Goal: Task Accomplishment & Management: Manage account settings

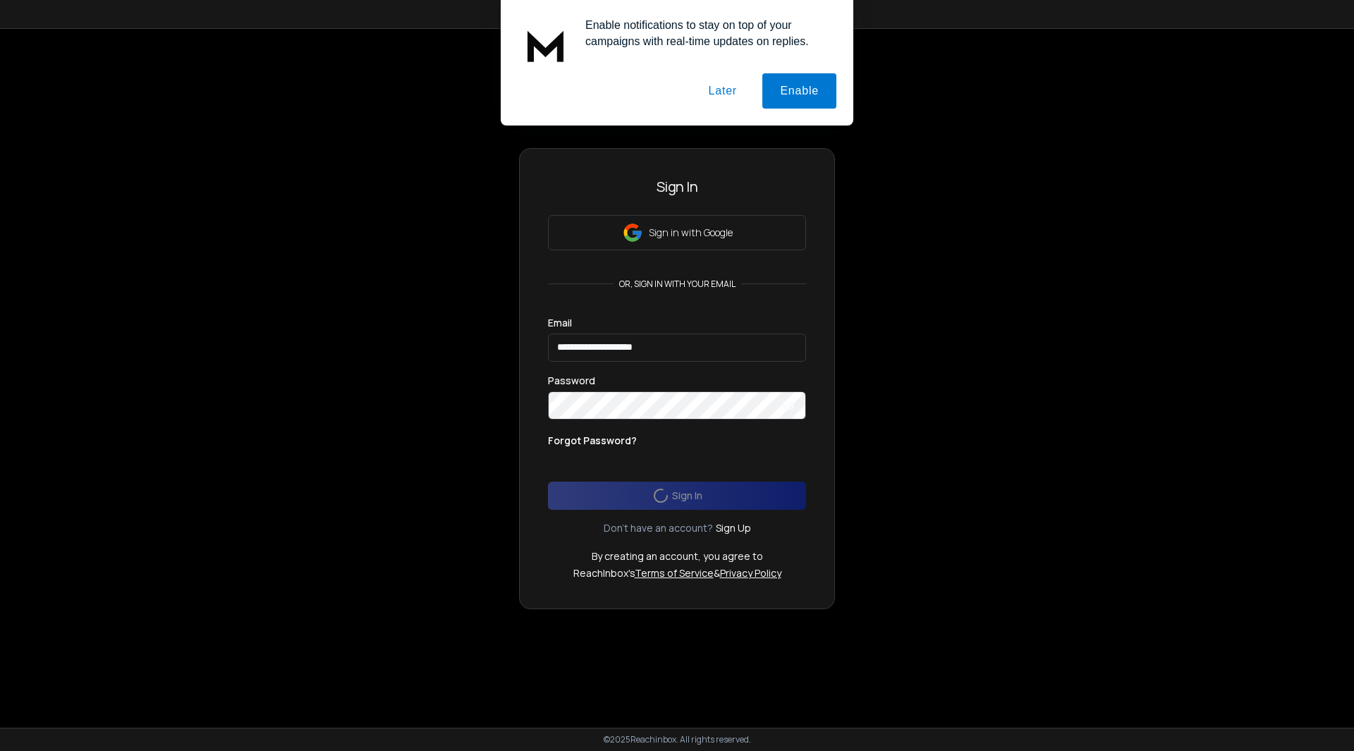
click at [749, 98] on button "Later" at bounding box center [722, 90] width 63 height 35
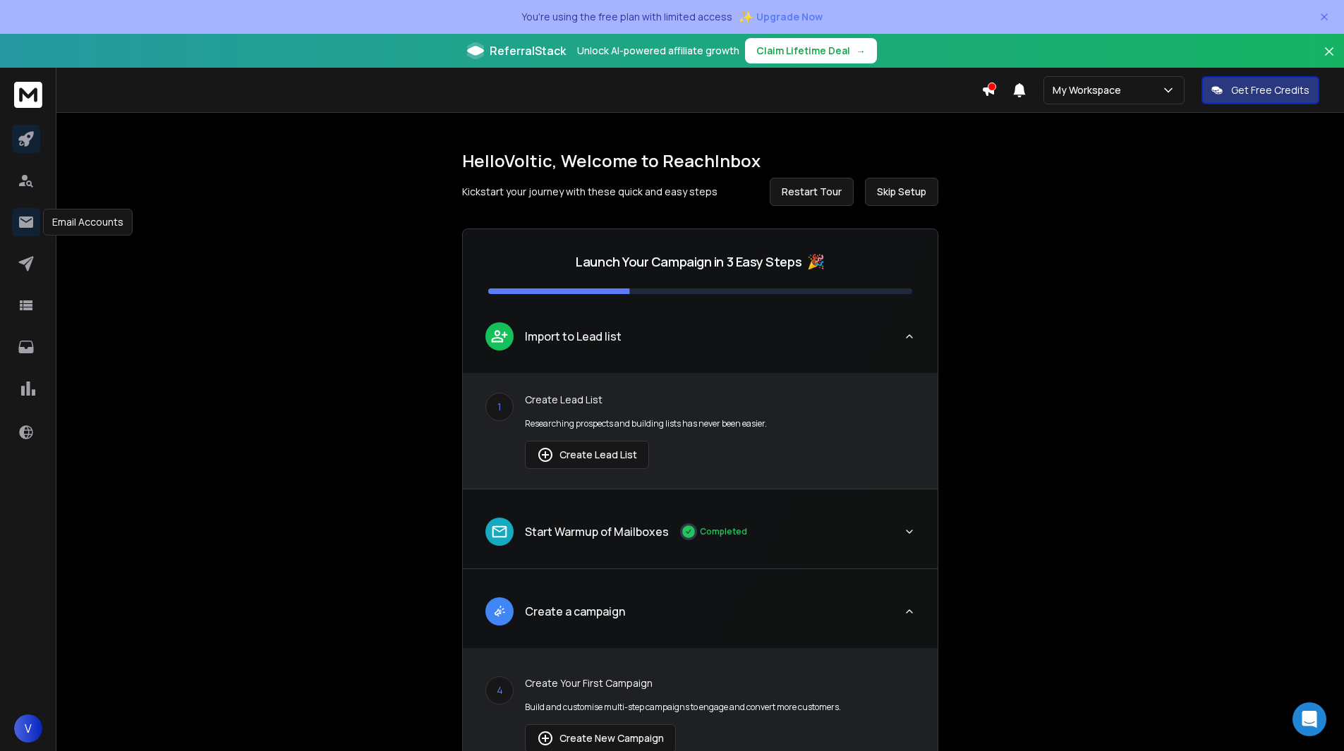
drag, startPoint x: 20, startPoint y: 219, endPoint x: 34, endPoint y: 220, distance: 13.4
click at [20, 219] on icon at bounding box center [26, 222] width 17 height 17
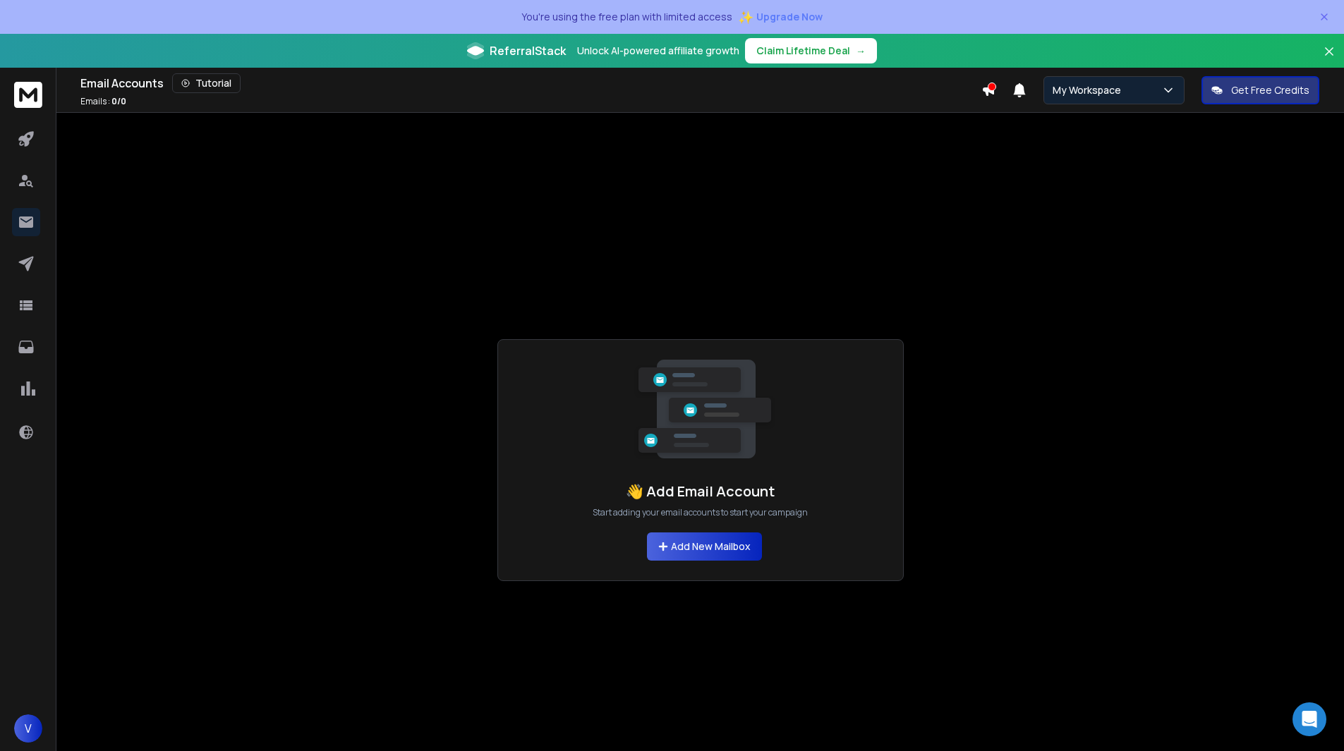
click at [1115, 93] on p "My Workspace" at bounding box center [1089, 90] width 74 height 14
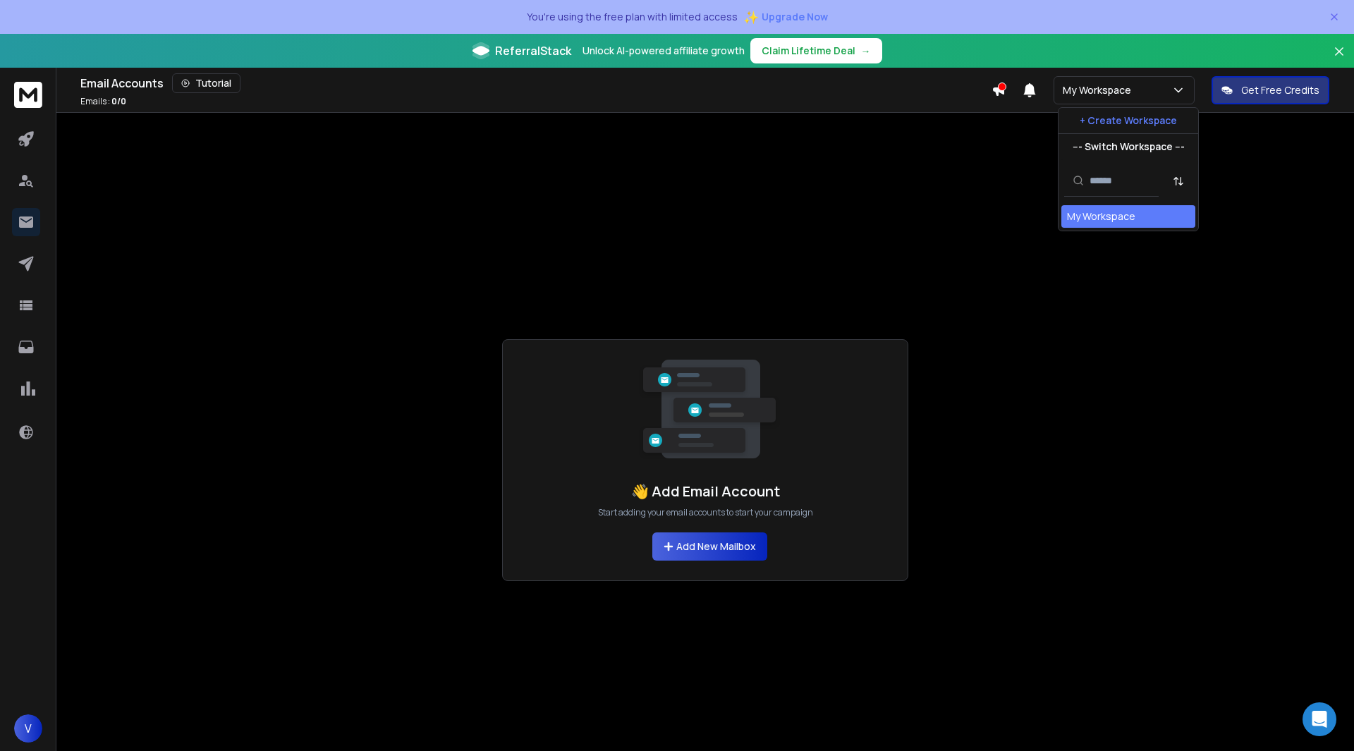
click at [1127, 145] on p "--- Switch Workspace ---" at bounding box center [1129, 147] width 112 height 14
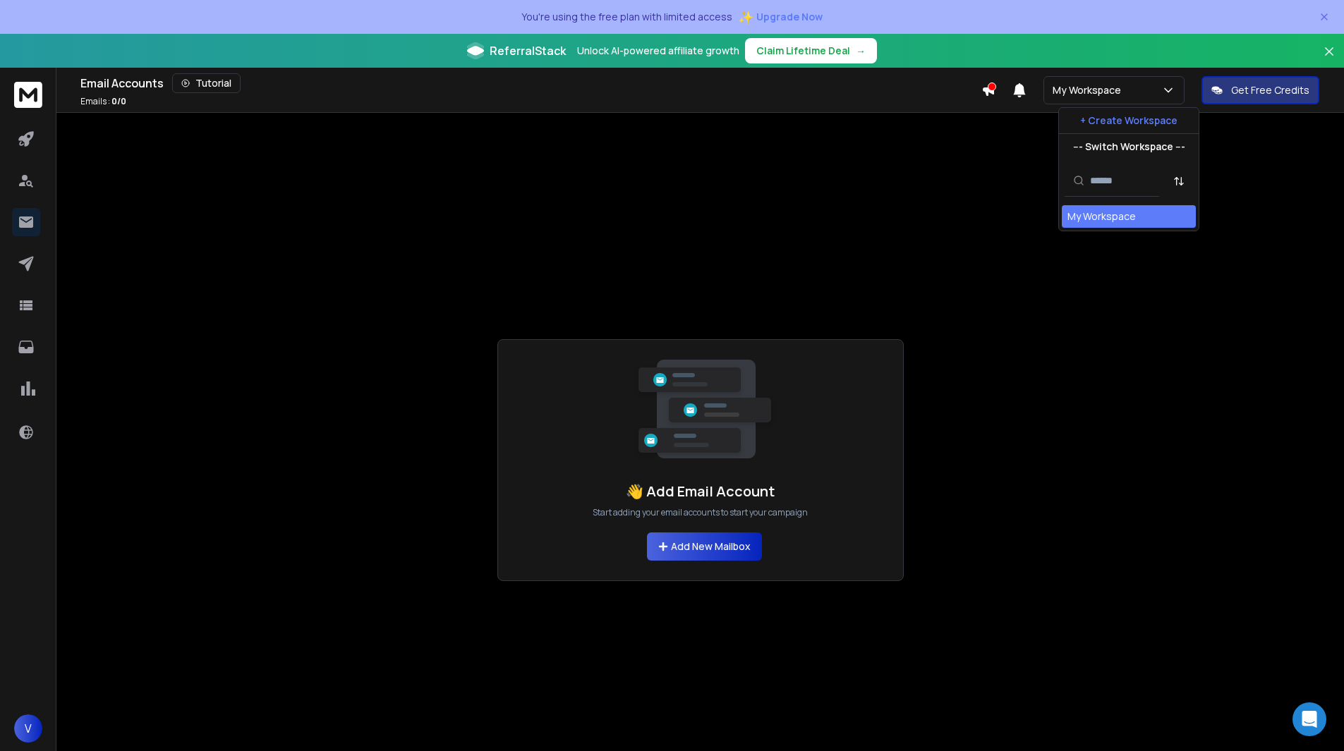
click at [392, 285] on div "👋 Add Email Account Start adding your email accounts to start your campaign Add…" at bounding box center [700, 460] width 1242 height 667
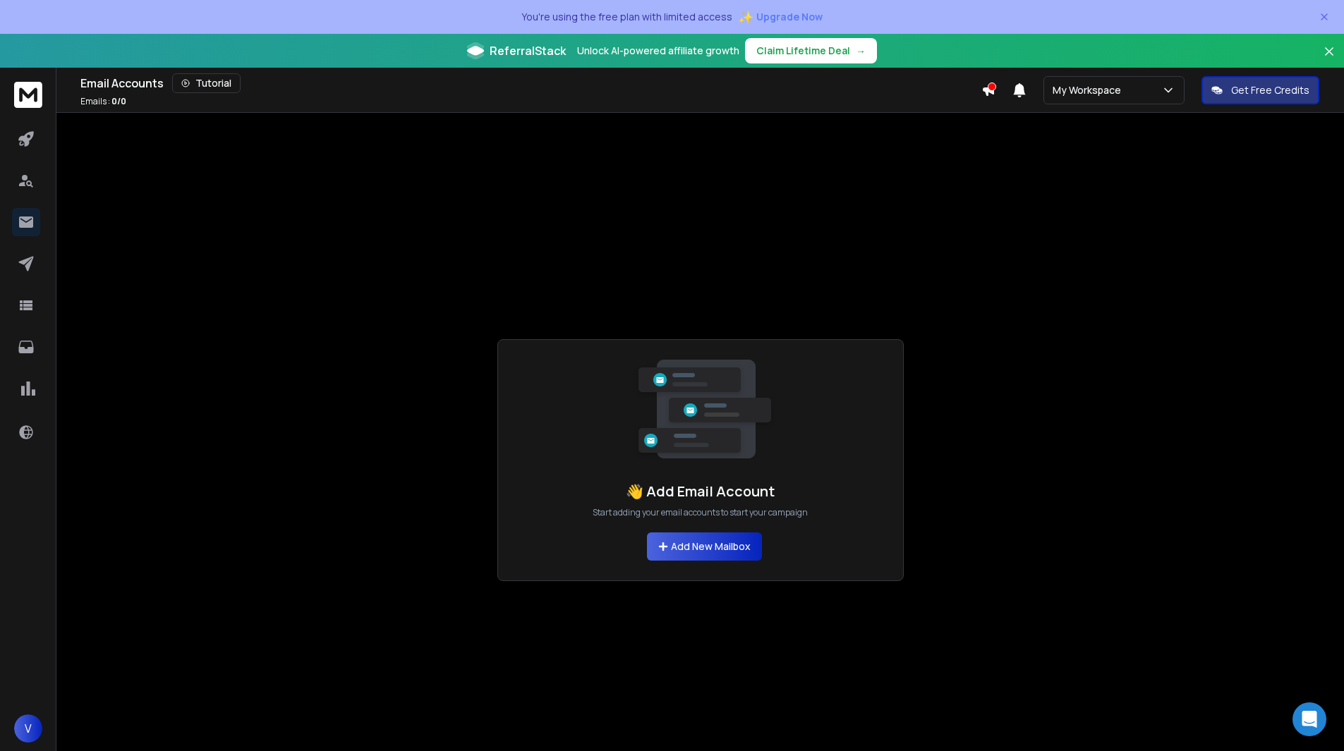
click at [897, 384] on div "👋 Add Email Account Start adding your email accounts to start your campaign Add…" at bounding box center [700, 460] width 406 height 242
click at [1069, 298] on div "👋 Add Email Account Start adding your email accounts to start your campaign Add…" at bounding box center [700, 460] width 1242 height 667
click at [1136, 94] on div "My Workspace" at bounding box center [1113, 90] width 123 height 14
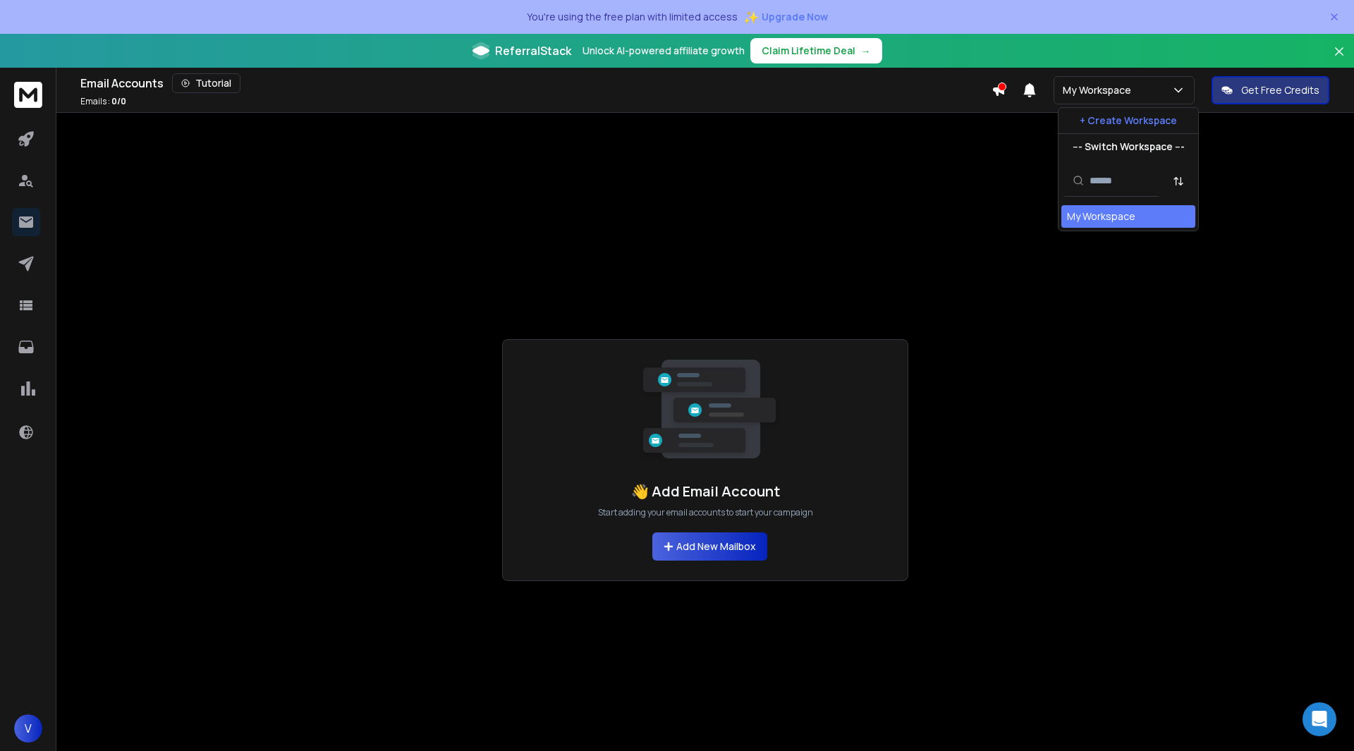
click at [1092, 208] on div "My Workspace" at bounding box center [1129, 216] width 134 height 23
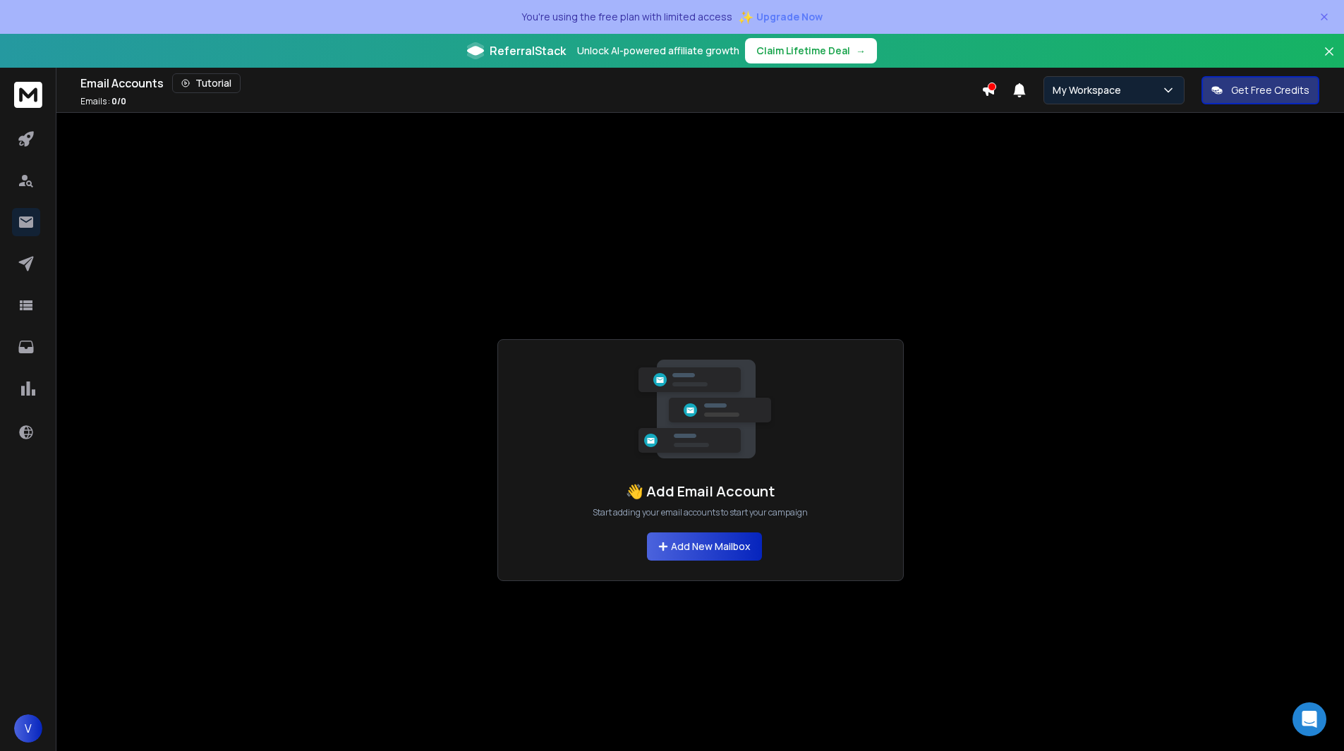
click at [1093, 85] on p "My Workspace" at bounding box center [1089, 90] width 74 height 14
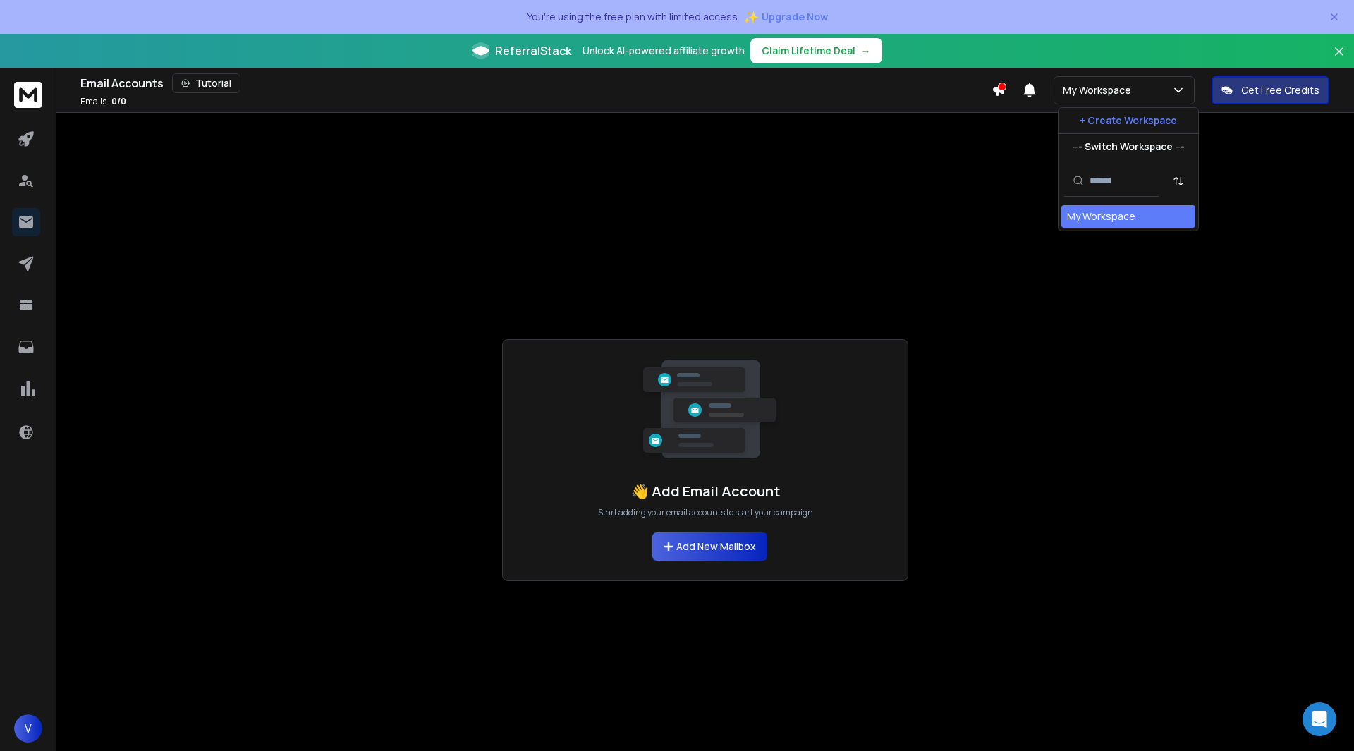
click at [1096, 146] on p "--- Switch Workspace ---" at bounding box center [1129, 147] width 112 height 14
click at [1119, 145] on p "--- Switch Workspace ---" at bounding box center [1129, 147] width 112 height 14
click at [1120, 145] on p "--- Switch Workspace ---" at bounding box center [1129, 147] width 112 height 14
click at [1116, 145] on p "--- Switch Workspace ---" at bounding box center [1129, 147] width 112 height 14
click at [1115, 146] on p "--- Switch Workspace ---" at bounding box center [1129, 147] width 112 height 14
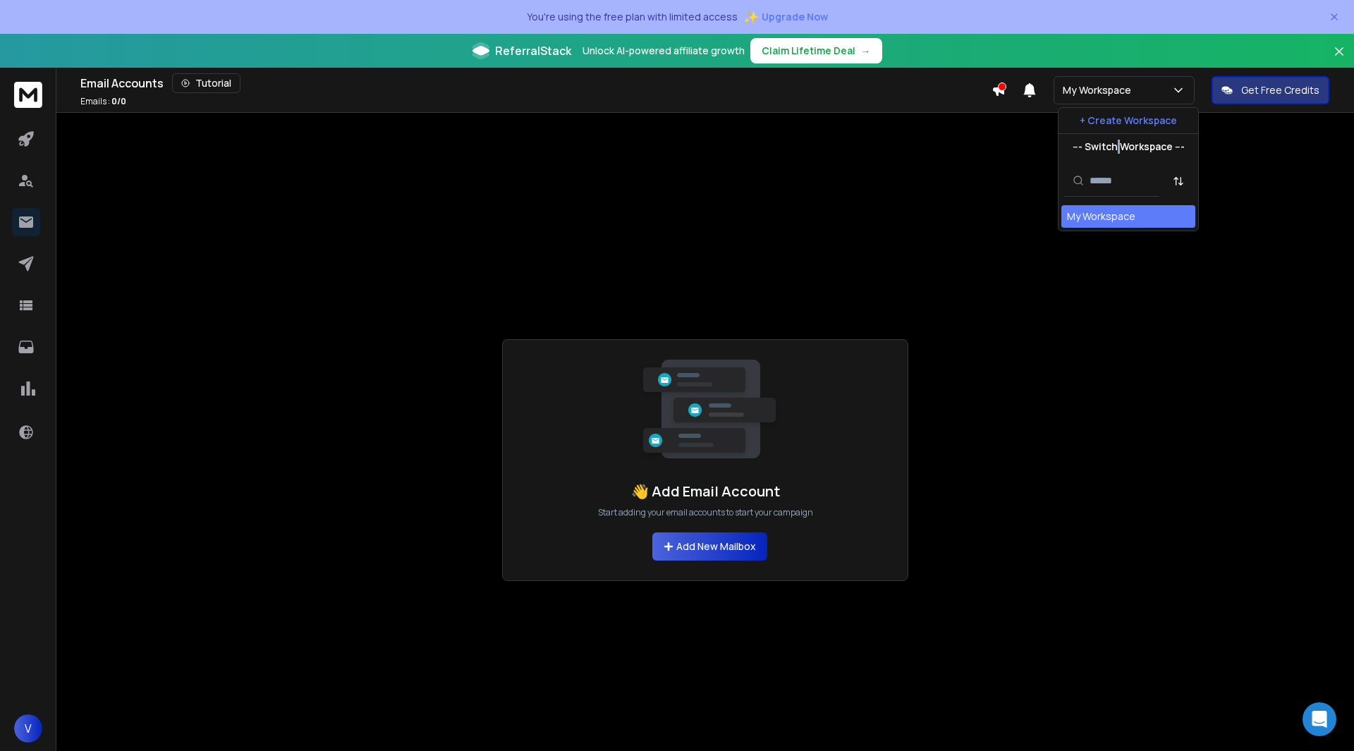
click at [1115, 146] on p "--- Switch Workspace ---" at bounding box center [1129, 147] width 112 height 14
click at [1167, 174] on div "+ Create Workspace --- Switch Workspace --- My Workspace" at bounding box center [1128, 169] width 141 height 124
click at [1174, 274] on div "👋 Add Email Account Start adding your email accounts to start your campaign Add…" at bounding box center [705, 460] width 1253 height 667
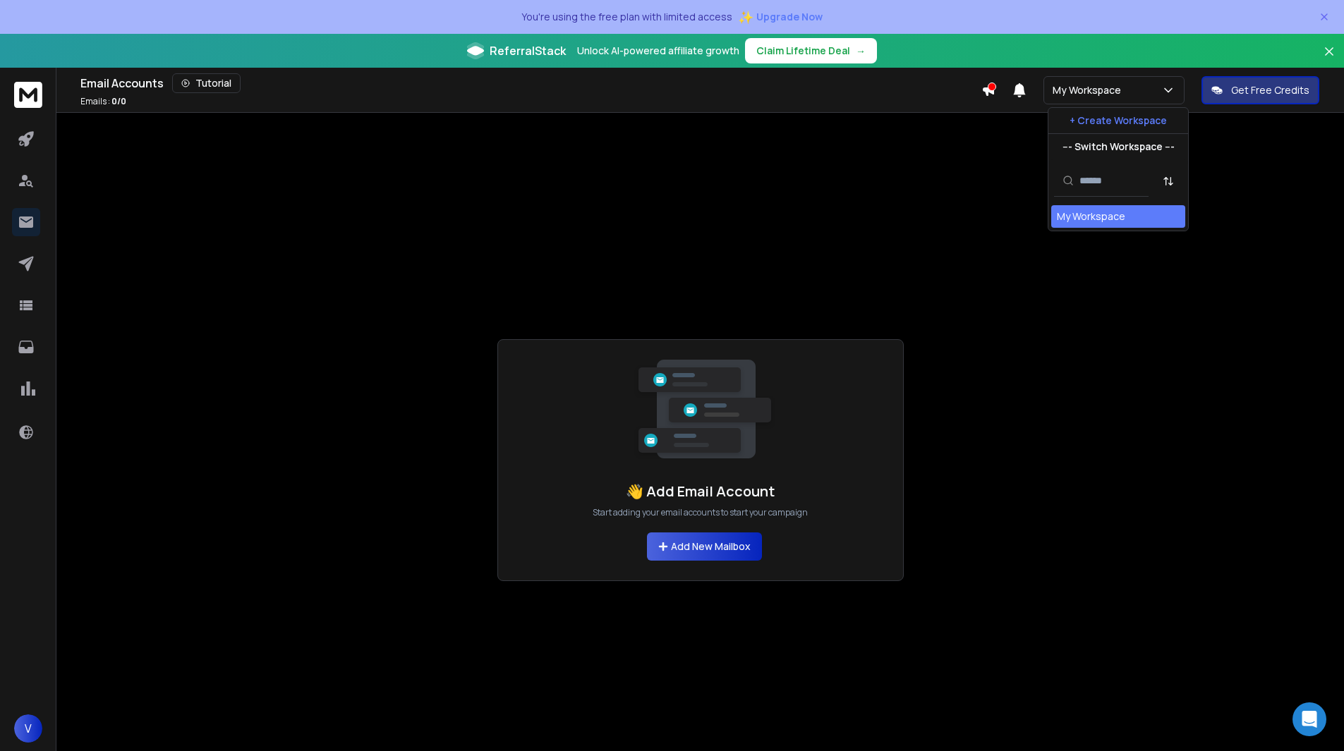
click at [826, 356] on div "👋 Add Email Account Start adding your email accounts to start your campaign Add…" at bounding box center [700, 460] width 406 height 242
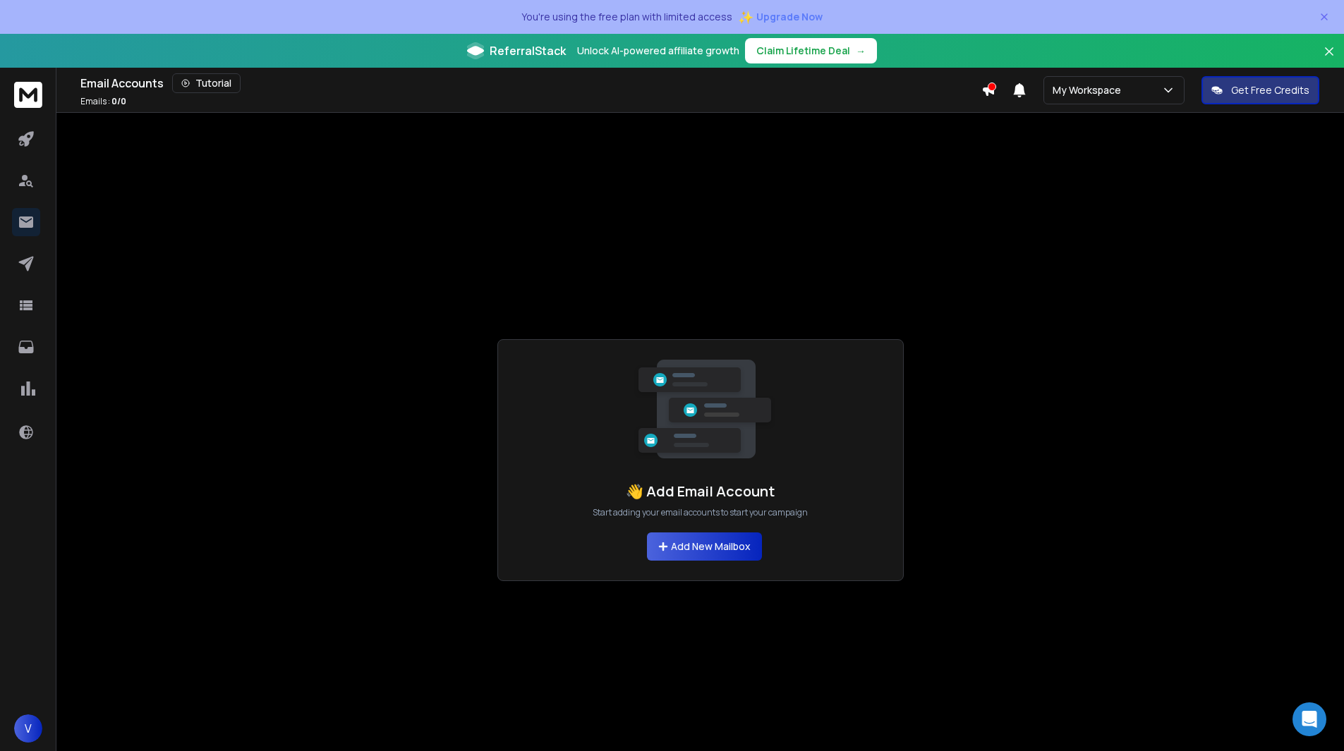
click at [498, 330] on div "👋 Add Email Account Start adding your email accounts to start your campaign Add…" at bounding box center [700, 460] width 1242 height 667
click at [562, 298] on div "👋 Add Email Account Start adding your email accounts to start your campaign Add…" at bounding box center [700, 460] width 1242 height 667
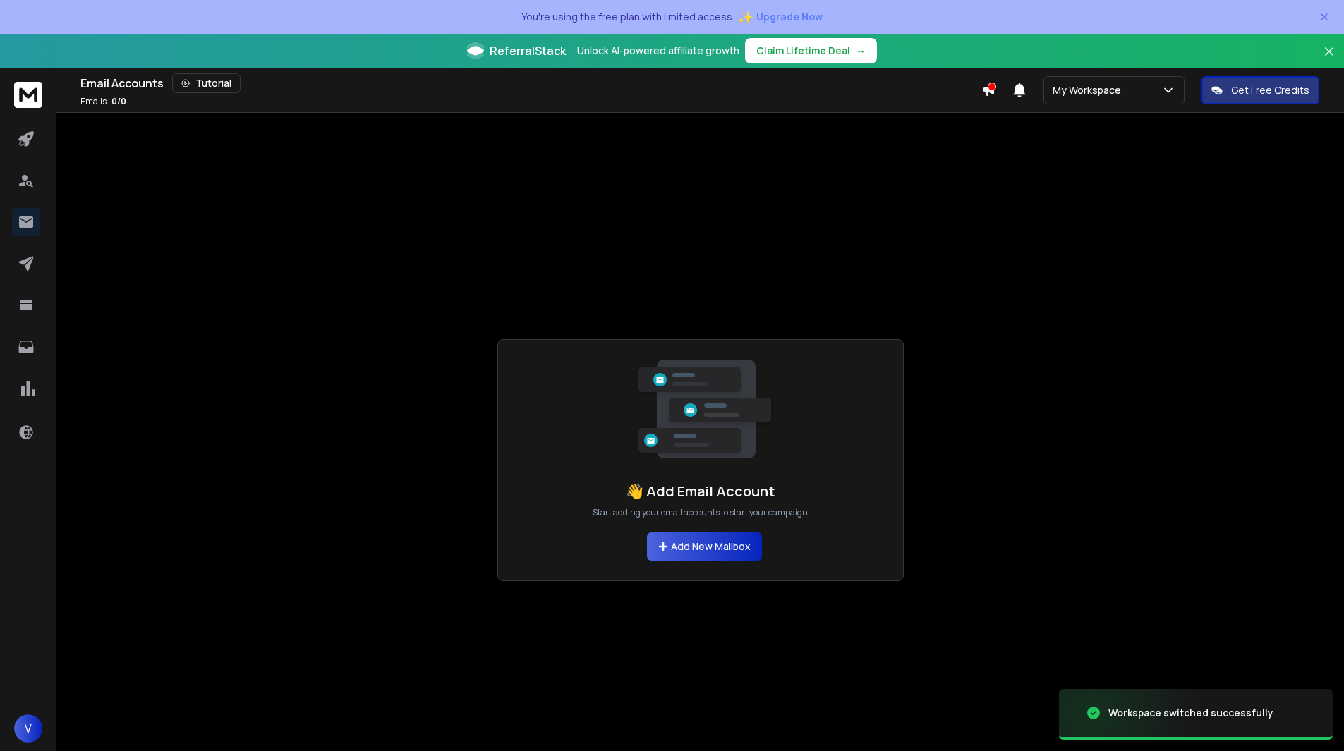
click at [959, 307] on div "👋 Add Email Account Start adding your email accounts to start your campaign Add…" at bounding box center [700, 460] width 1242 height 667
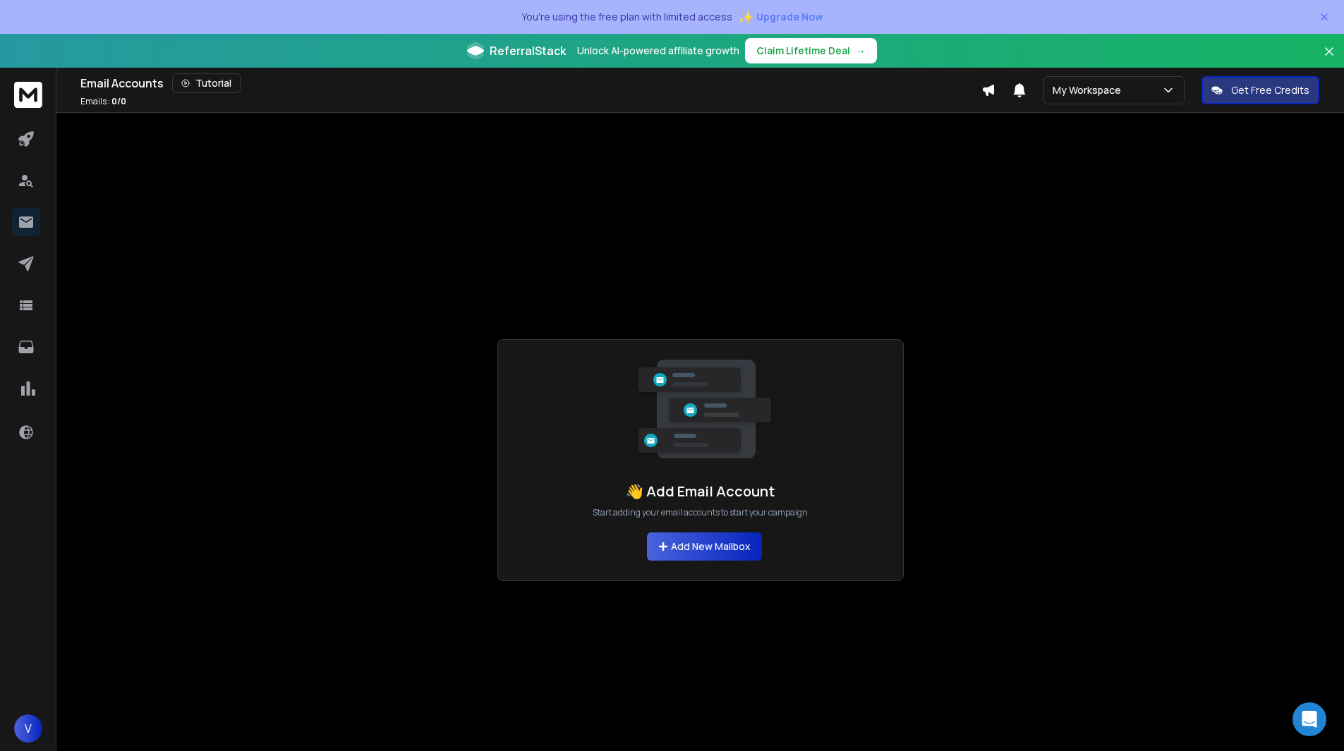
click at [1076, 364] on div "👋 Add Email Account Start adding your email accounts to start your campaign Add…" at bounding box center [700, 460] width 1242 height 242
click at [1150, 75] on div "Email Accounts Tutorial Emails : 0 / 0 My Workspace Get Free Credits" at bounding box center [672, 90] width 1344 height 45
click at [1149, 90] on div "My Workspace" at bounding box center [1113, 90] width 123 height 14
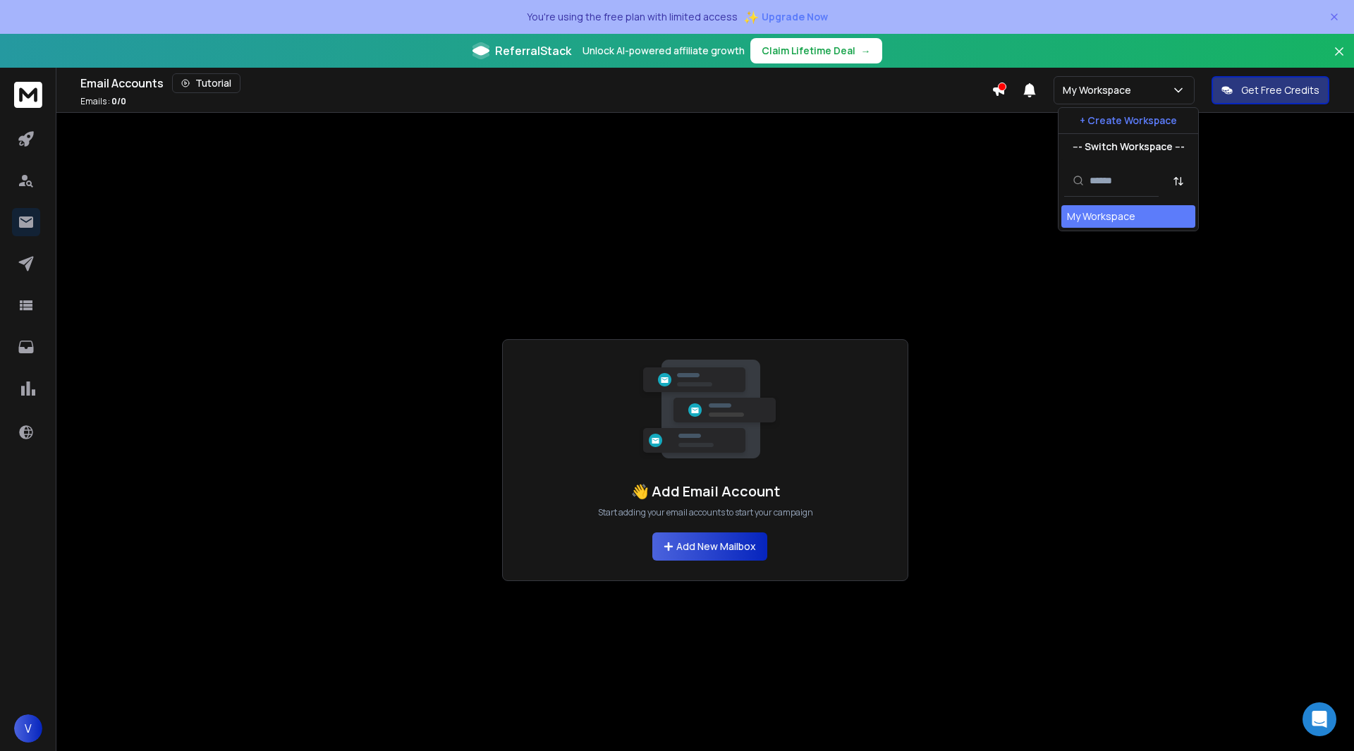
drag, startPoint x: 1174, startPoint y: 203, endPoint x: 1163, endPoint y: 214, distance: 16.0
click at [1170, 207] on div "My Workspace" at bounding box center [1129, 216] width 140 height 28
click at [1148, 219] on div "My Workspace" at bounding box center [1129, 216] width 134 height 23
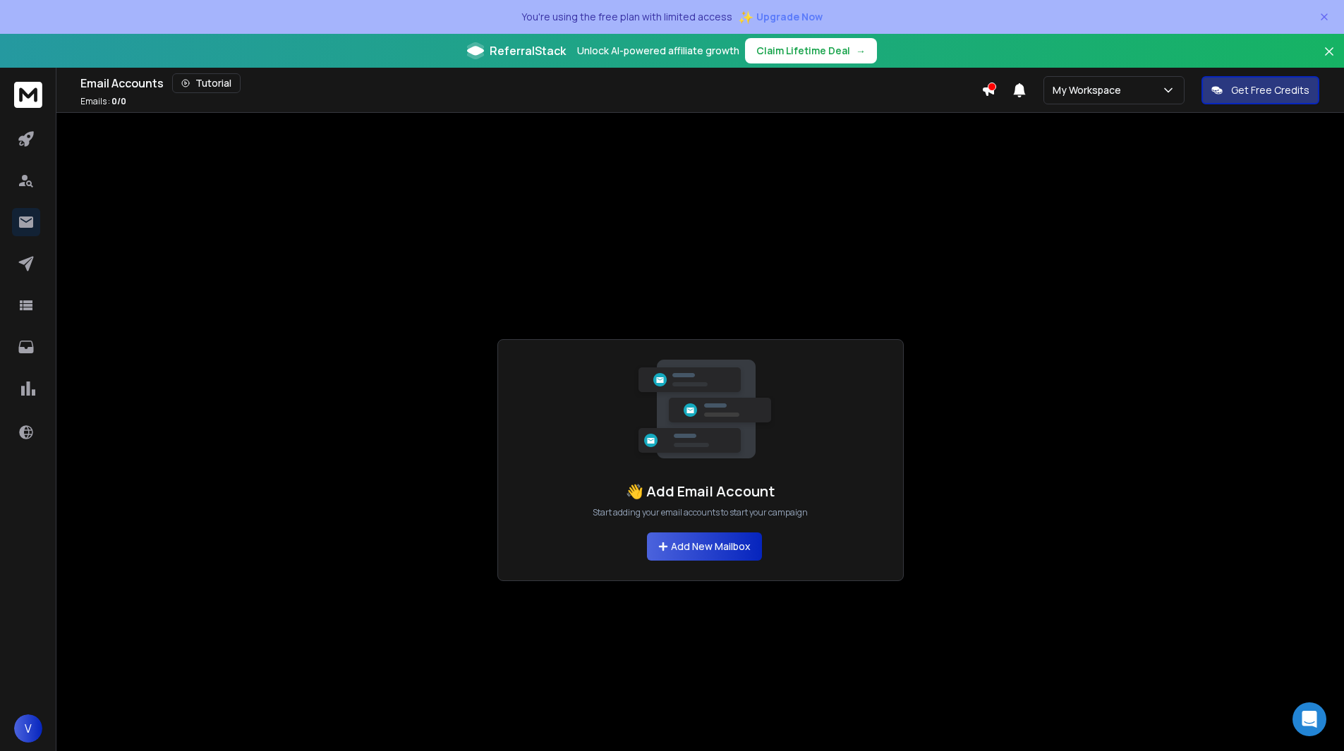
click at [957, 288] on div "👋 Add Email Account Start adding your email accounts to start your campaign Add…" at bounding box center [700, 460] width 1242 height 667
click at [1134, 494] on div "👋 Add Email Account Start adding your email accounts to start your campaign Add…" at bounding box center [700, 460] width 1242 height 242
click at [720, 550] on button "Add New Mailbox" at bounding box center [704, 547] width 115 height 28
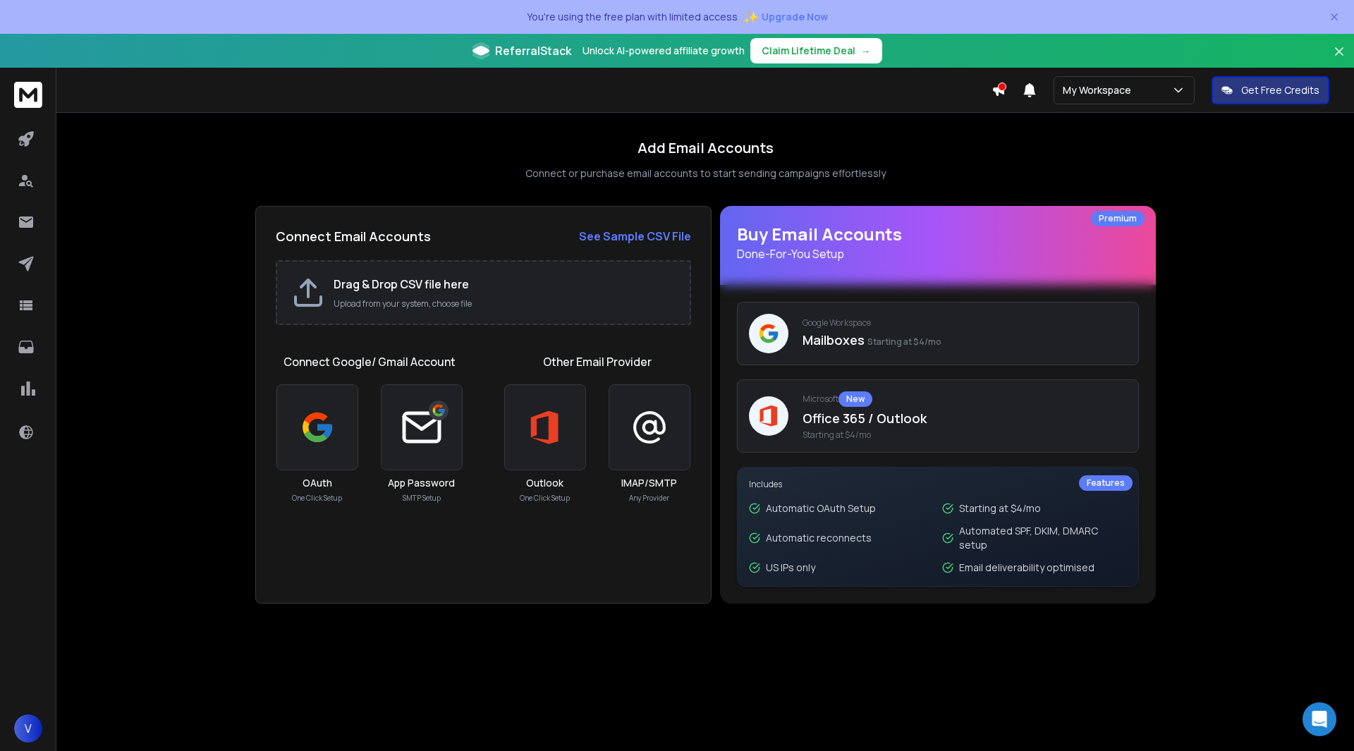
click at [325, 421] on icon at bounding box center [317, 427] width 35 height 42
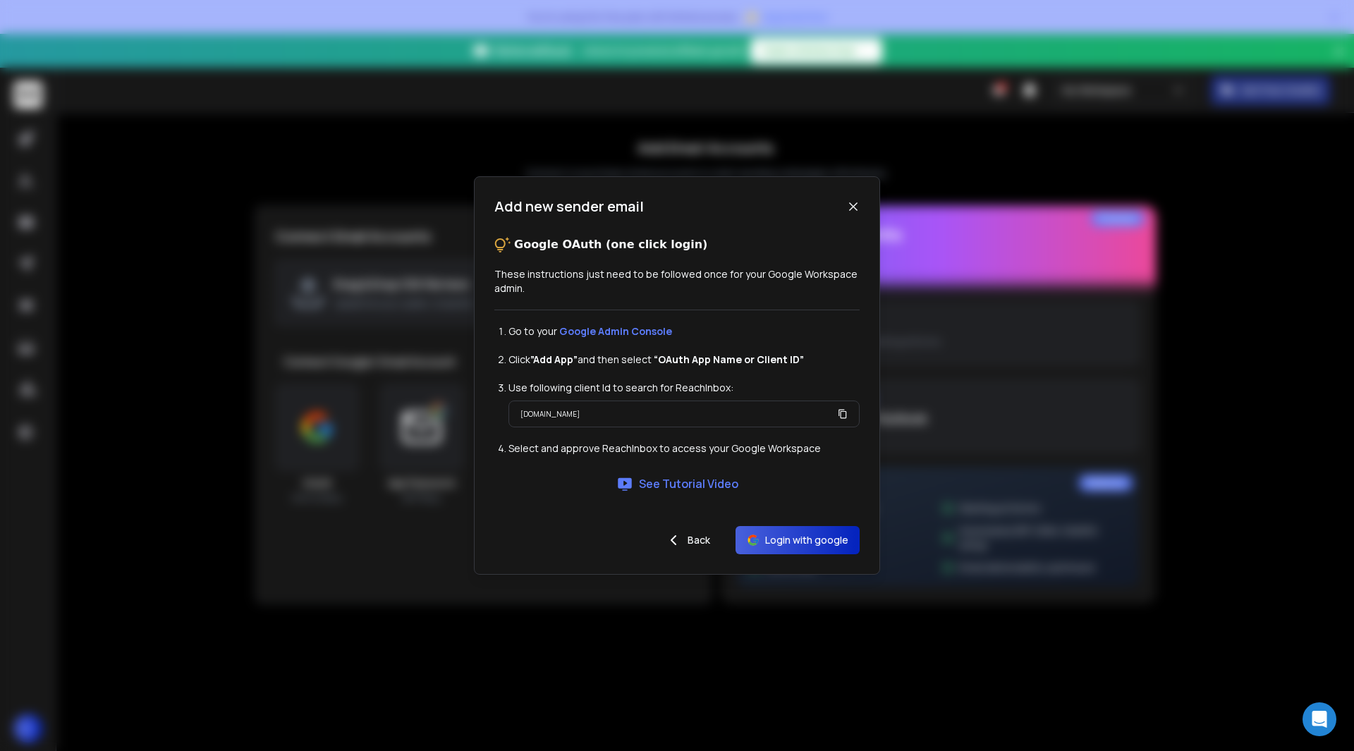
click at [801, 532] on button "Login with google" at bounding box center [798, 540] width 124 height 28
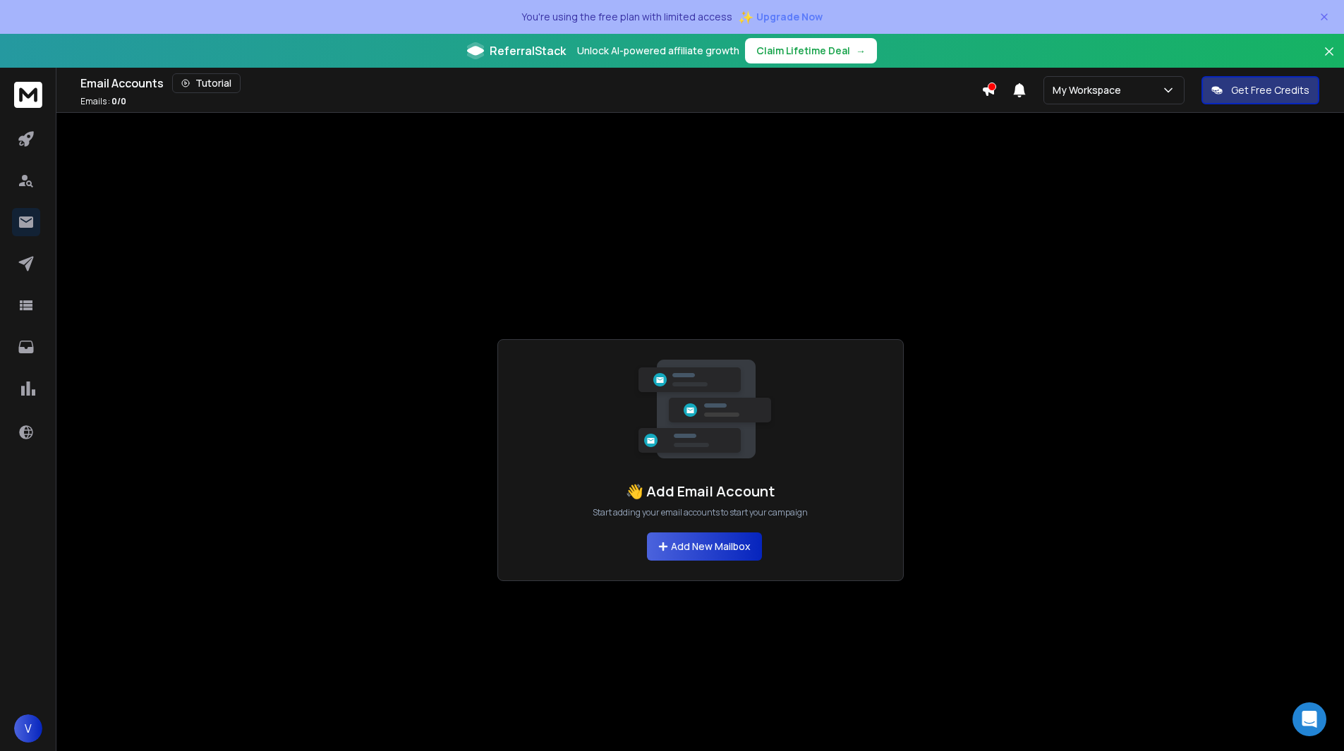
drag, startPoint x: 720, startPoint y: 686, endPoint x: 753, endPoint y: 686, distance: 33.9
click at [720, 686] on div "👋 Add Email Account Start adding your email accounts to start your campaign Add…" at bounding box center [700, 460] width 1242 height 667
